Goal: Task Accomplishment & Management: Use online tool/utility

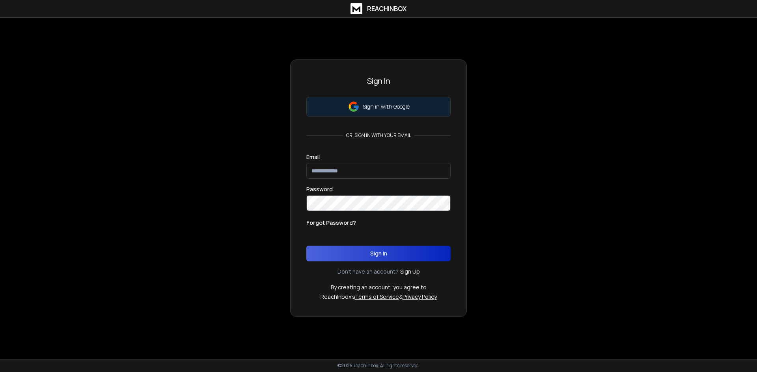
click at [390, 105] on p "Sign in with Google" at bounding box center [386, 107] width 47 height 8
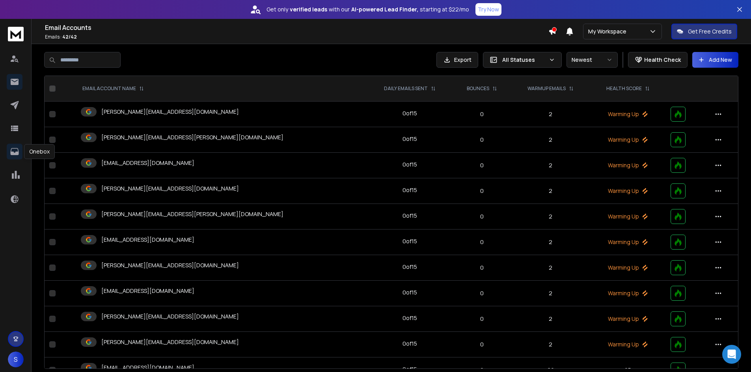
click at [16, 154] on icon at bounding box center [14, 151] width 8 height 7
